Goal: Navigation & Orientation: Find specific page/section

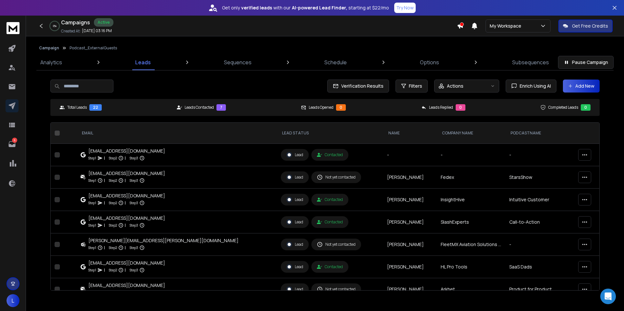
scroll to position [282, 0]
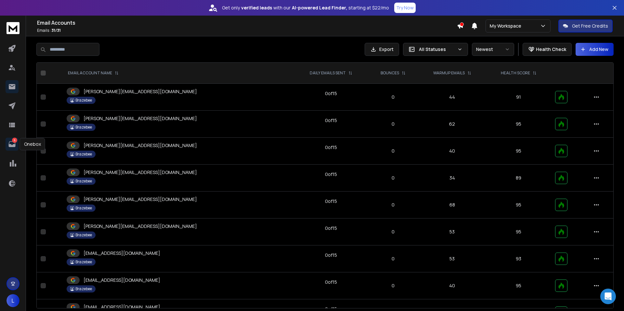
click at [11, 144] on icon at bounding box center [12, 144] width 8 height 8
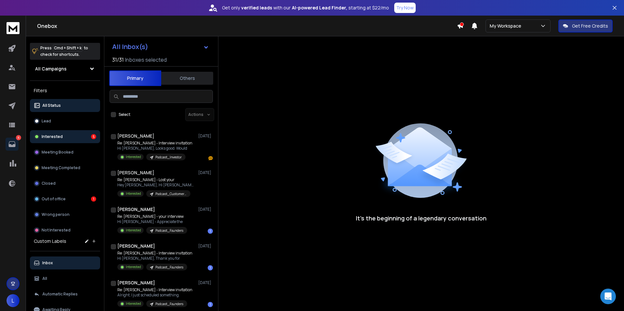
click at [52, 137] on p "Interested" at bounding box center [52, 136] width 21 height 5
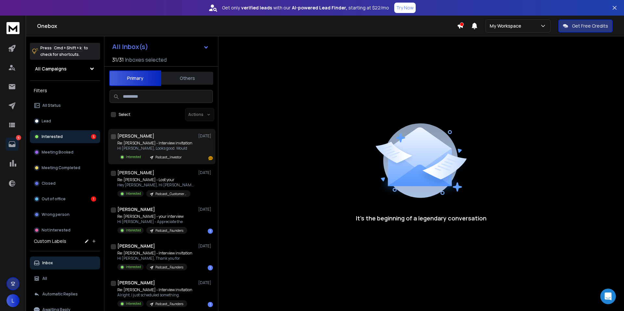
click at [147, 151] on p "Hi [PERSON_NAME], Looks good. Would" at bounding box center [154, 148] width 75 height 5
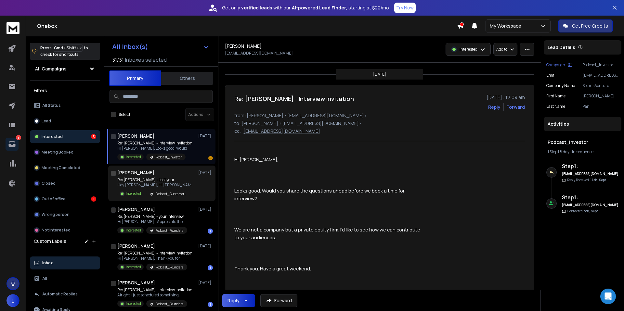
click at [144, 190] on div "Re: [PERSON_NAME] - Lost your Hey [PERSON_NAME], Hi [PERSON_NAME], I Interested…" at bounding box center [156, 187] width 78 height 20
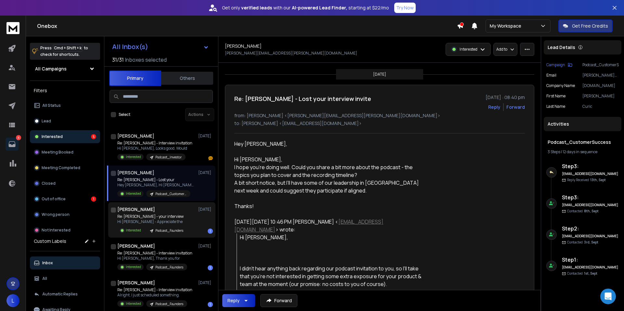
click at [140, 224] on div "Re: [PERSON_NAME] - your interview Hi [PERSON_NAME] - Appreciate the Interested…" at bounding box center [152, 224] width 70 height 20
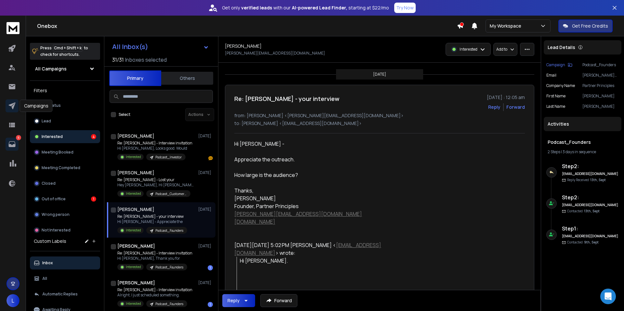
click at [10, 103] on icon at bounding box center [12, 106] width 8 height 8
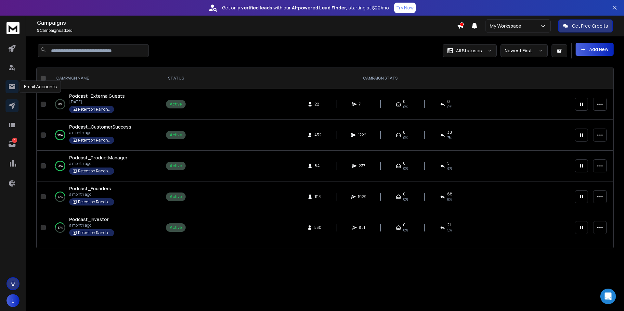
click at [12, 88] on icon at bounding box center [12, 86] width 6 height 5
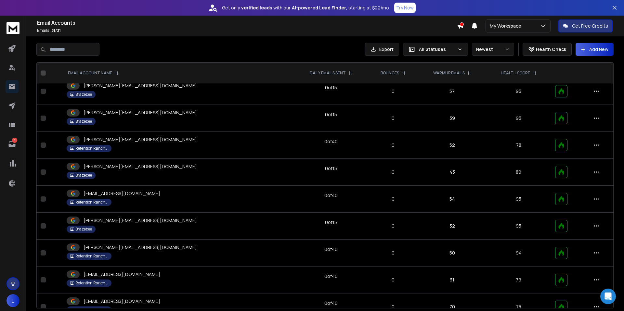
scroll to position [620, 0]
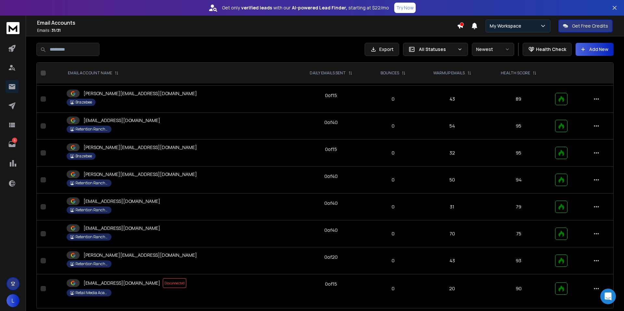
click at [534, 27] on div "My Workspace" at bounding box center [517, 26] width 57 height 6
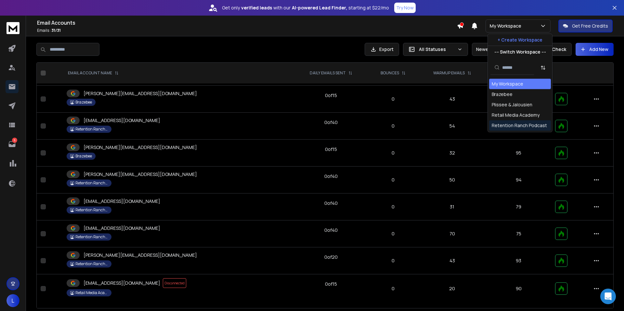
click at [507, 129] on div "Retention Ranch Podcast" at bounding box center [520, 125] width 62 height 10
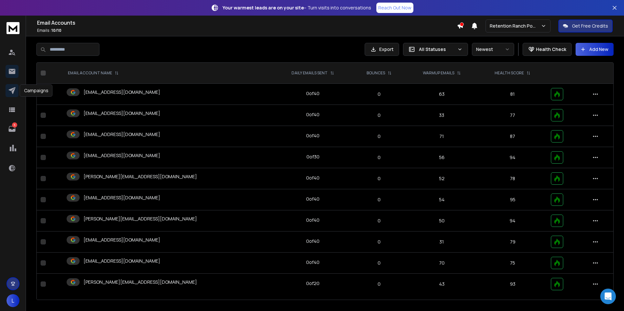
click at [12, 93] on icon at bounding box center [11, 90] width 7 height 7
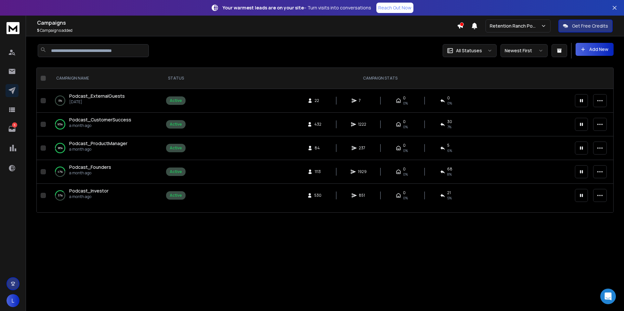
click at [141, 219] on div "Campaigns 5 Campaigns Added All Statuses Newest First Add New CAMPAIGN NAME STA…" at bounding box center [324, 198] width 577 height 311
